Goal: Find specific fact: Find contact information

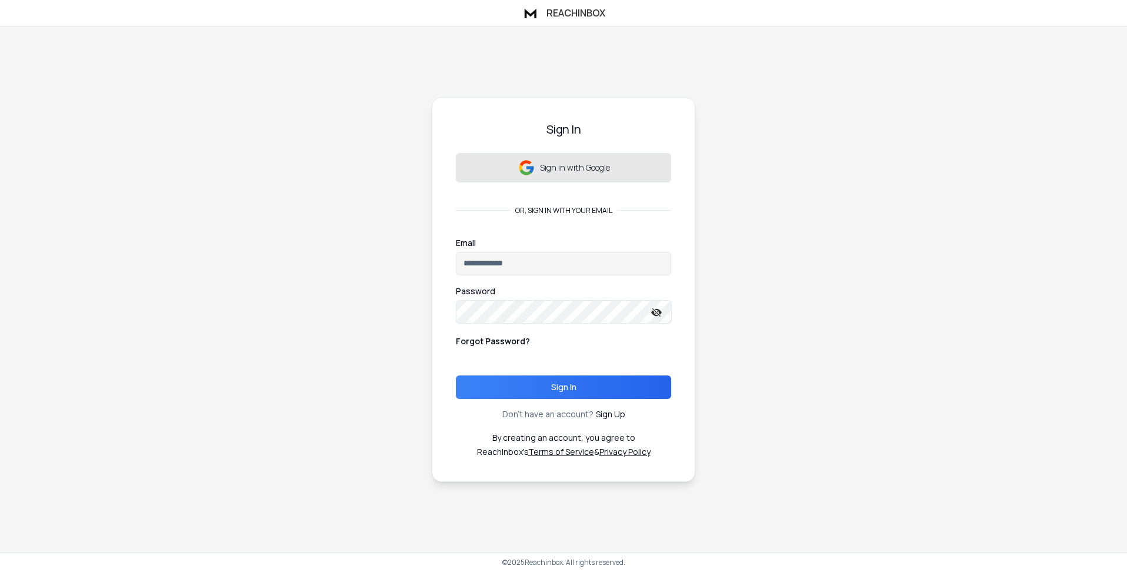
type input "**********"
click at [527, 171] on icon at bounding box center [527, 168] width 18 height 18
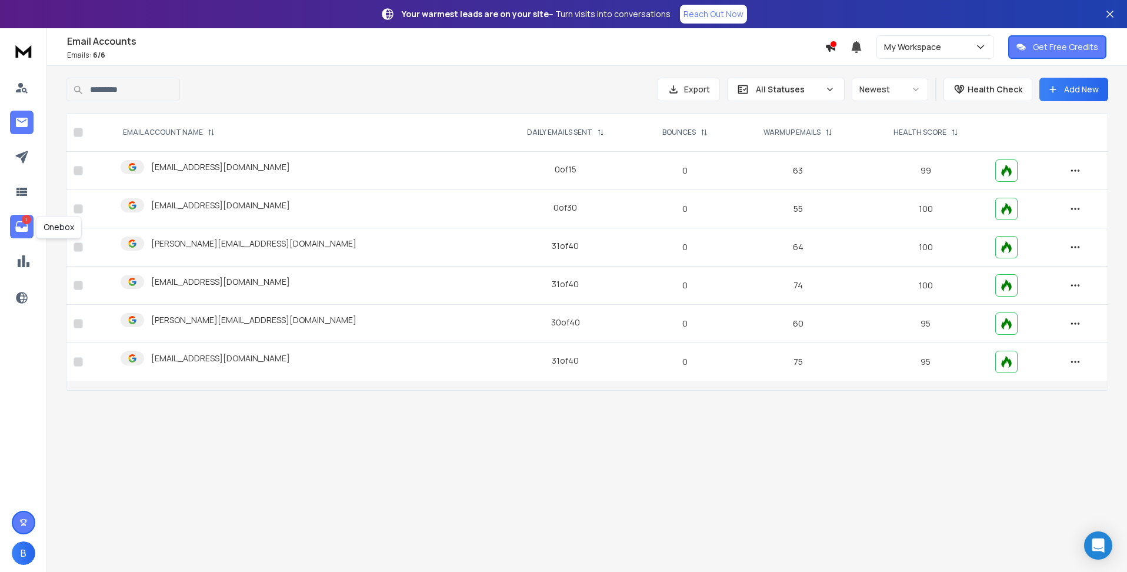
click at [27, 228] on icon at bounding box center [22, 226] width 14 height 14
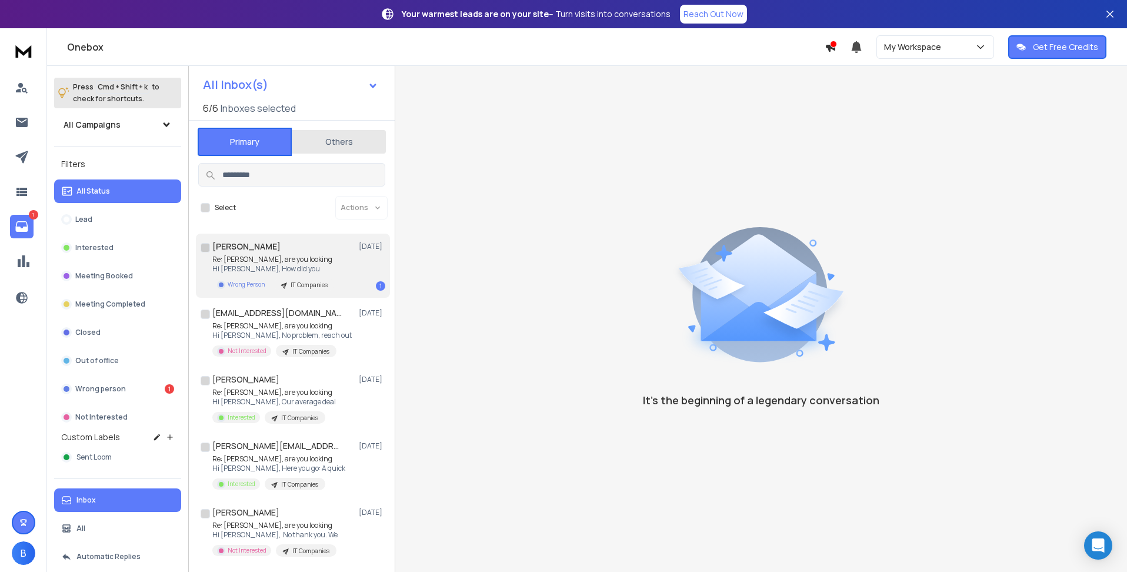
click at [300, 264] on p "Hi Ben, How did you" at bounding box center [273, 268] width 122 height 9
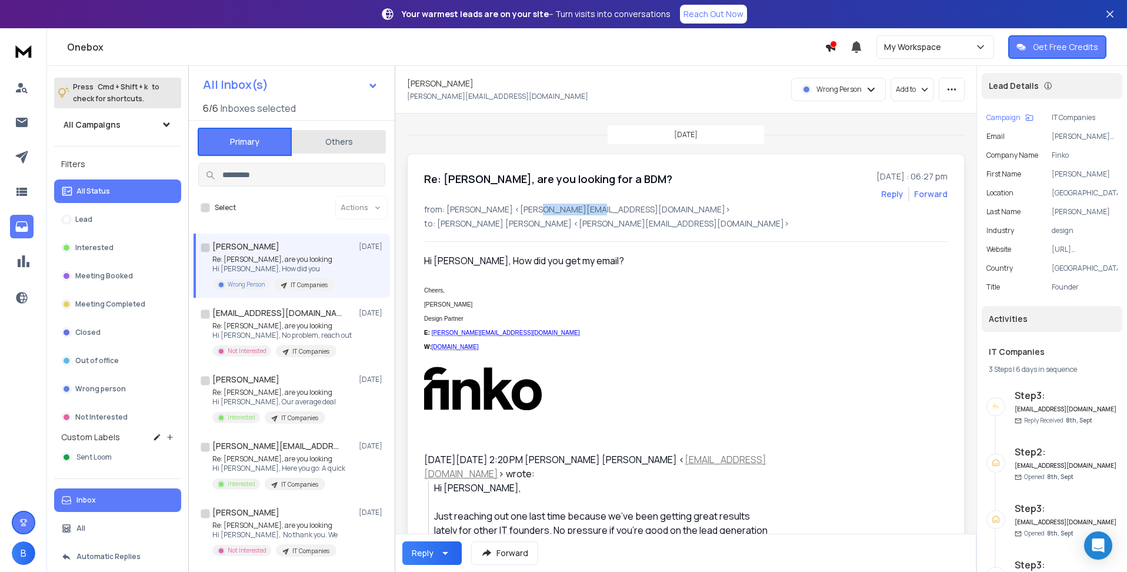
drag, startPoint x: 522, startPoint y: 211, endPoint x: 568, endPoint y: 209, distance: 46.5
click at [568, 209] on p "from: Finn Hartrick <finn@finko.studio>" at bounding box center [686, 210] width 524 height 12
copy p "finko.studio"
